Goal: Task Accomplishment & Management: Manage account settings

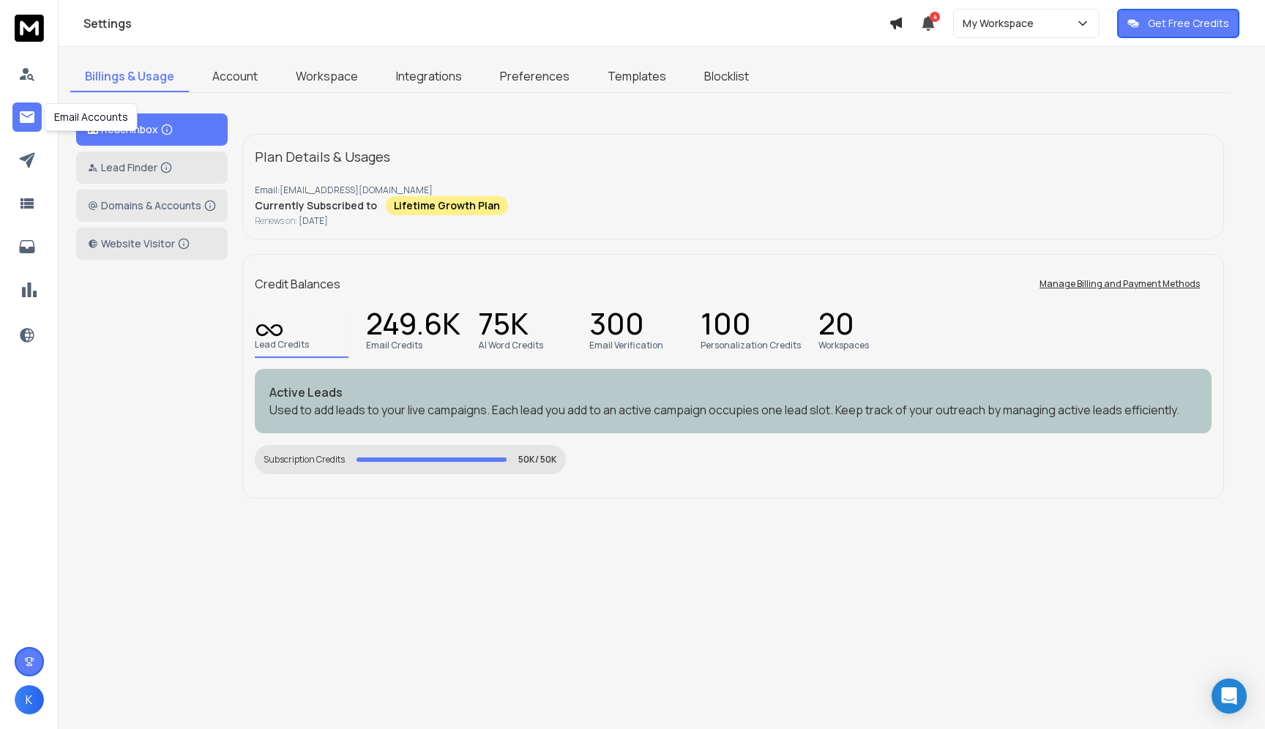
click at [32, 102] on link at bounding box center [26, 116] width 29 height 29
click at [23, 106] on link at bounding box center [26, 116] width 29 height 29
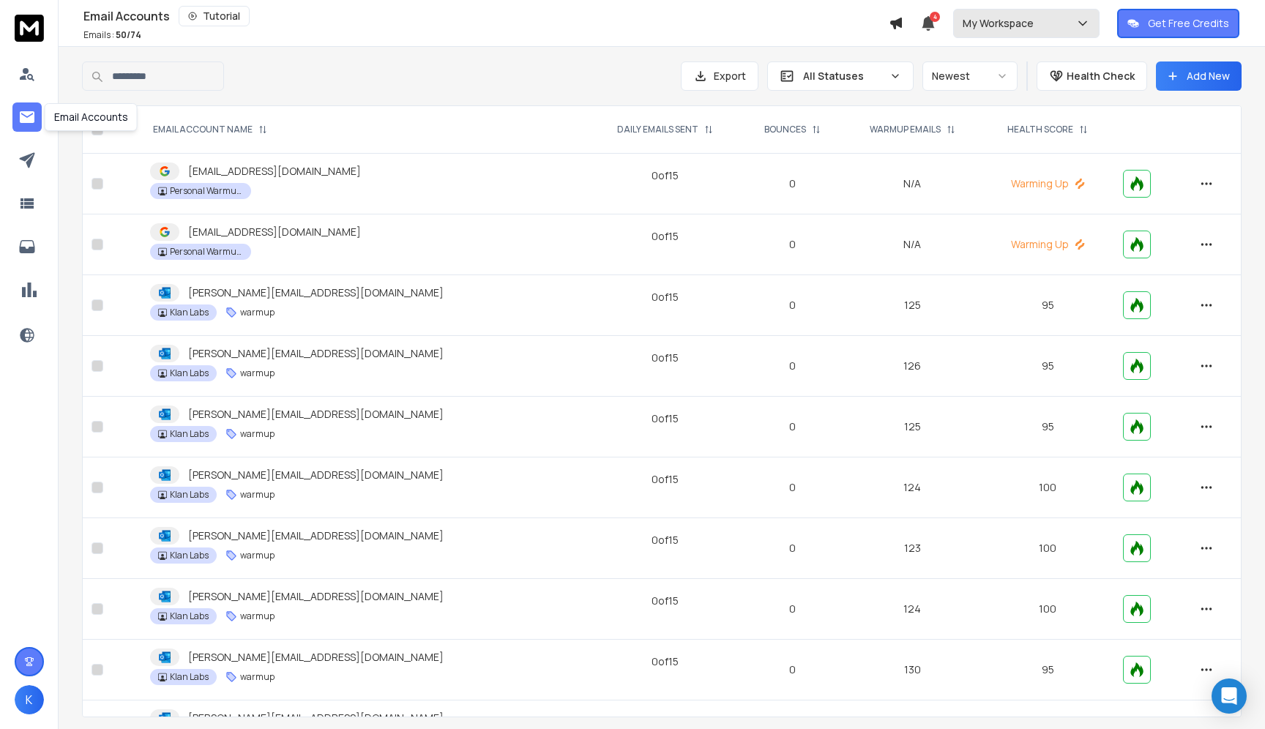
click at [1029, 34] on button "My Workspace" at bounding box center [1026, 23] width 146 height 29
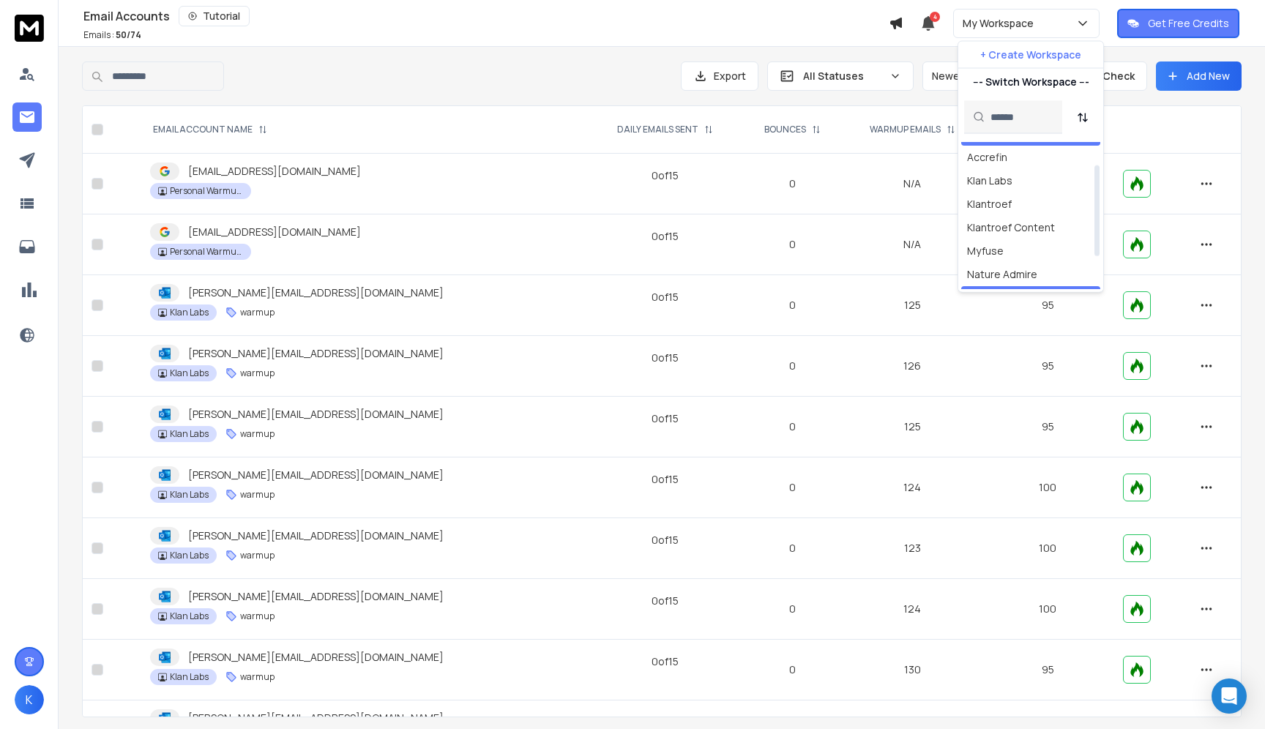
scroll to position [11, 0]
click at [1008, 163] on div "Accrefin" at bounding box center [1030, 166] width 139 height 23
